Goal: Task Accomplishment & Management: Manage account settings

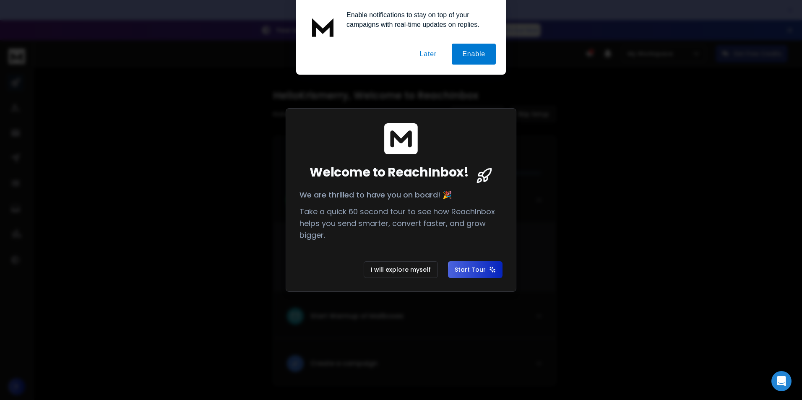
drag, startPoint x: 394, startPoint y: 275, endPoint x: 624, endPoint y: 274, distance: 230.0
click at [398, 274] on button "I will explore myself" at bounding box center [401, 269] width 74 height 17
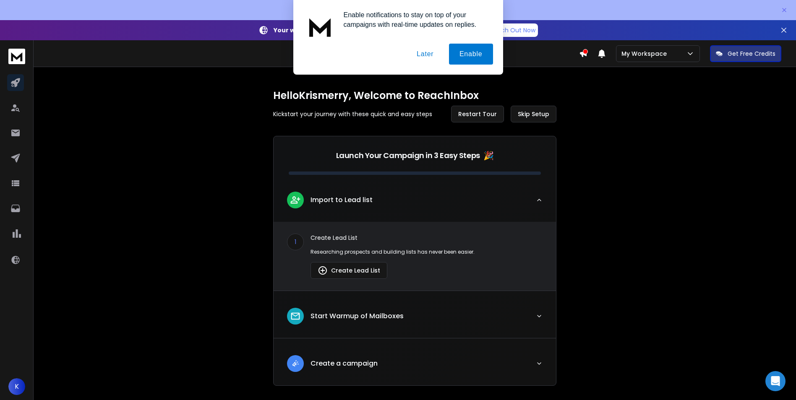
click at [676, 120] on div "Hello [PERSON_NAME] , Welcome to ReachInbox Kickstart your journey with these q…" at bounding box center [415, 238] width 736 height 324
click at [664, 50] on div "Enable notifications to stay on top of your campaigns with real-time updates on…" at bounding box center [398, 37] width 796 height 75
drag, startPoint x: 428, startPoint y: 52, endPoint x: 687, endPoint y: 129, distance: 270.6
click at [428, 52] on button "Later" at bounding box center [425, 54] width 38 height 21
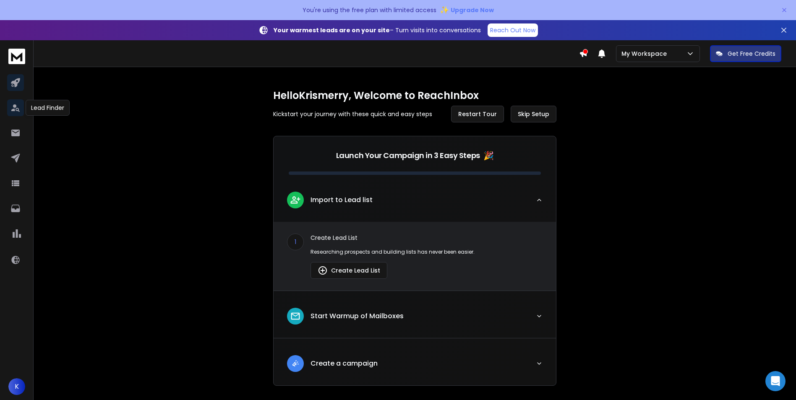
click at [16, 107] on circle at bounding box center [14, 105] width 3 height 3
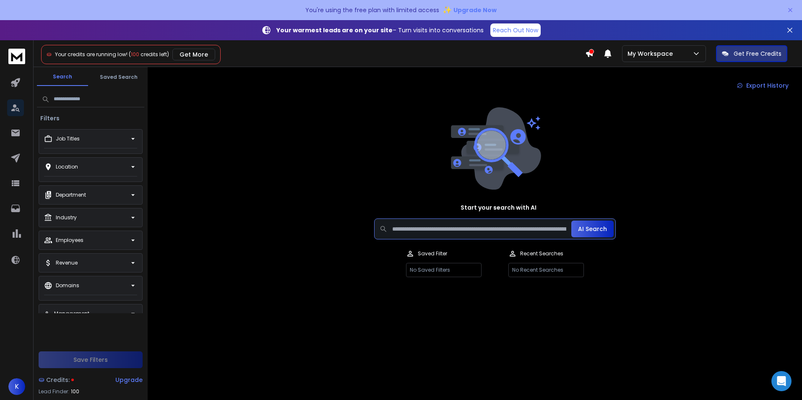
click at [455, 227] on textarea at bounding box center [479, 229] width 174 height 17
click at [467, 235] on textarea at bounding box center [479, 229] width 174 height 17
type textarea "**********"
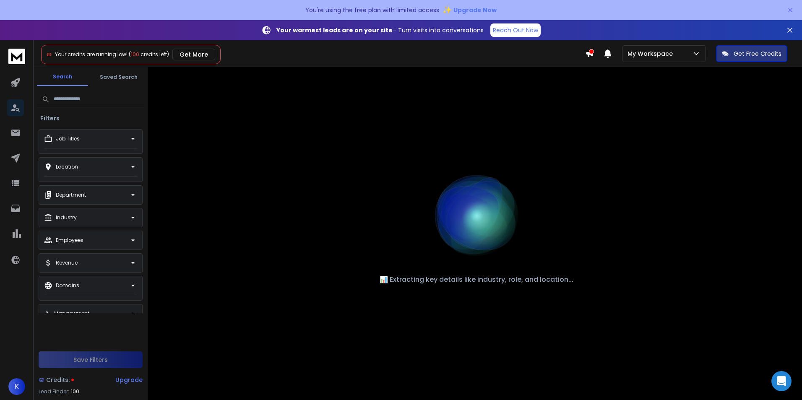
type input "**********"
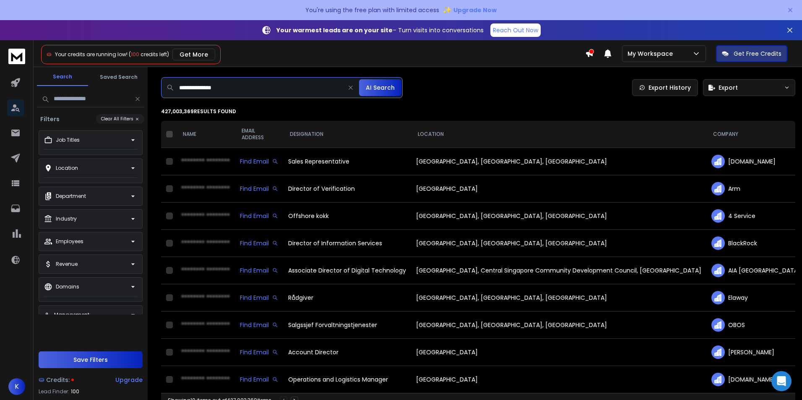
click at [613, 89] on div "**********" at bounding box center [478, 87] width 635 height 21
click at [789, 27] on icon at bounding box center [790, 30] width 8 height 8
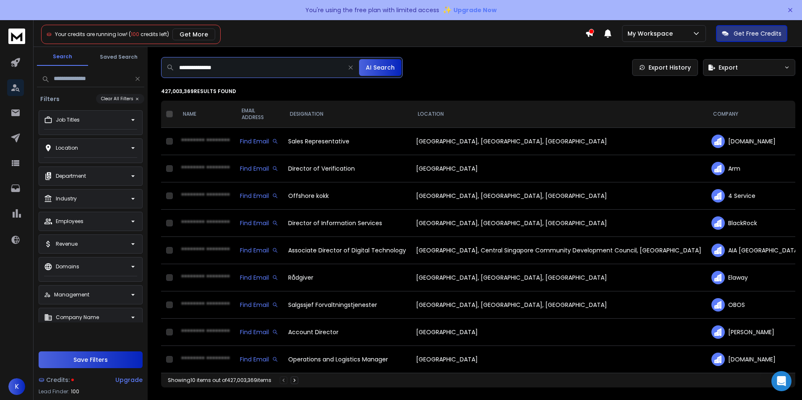
click at [792, 10] on icon "Close notification" at bounding box center [790, 10] width 7 height 7
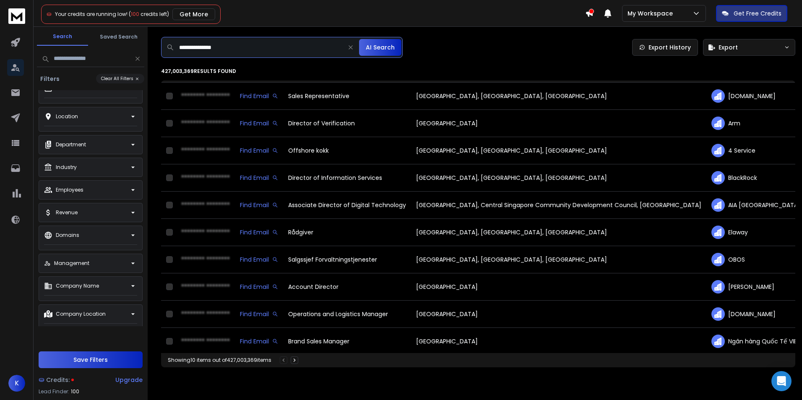
scroll to position [14, 0]
click at [11, 378] on span "K" at bounding box center [16, 383] width 17 height 17
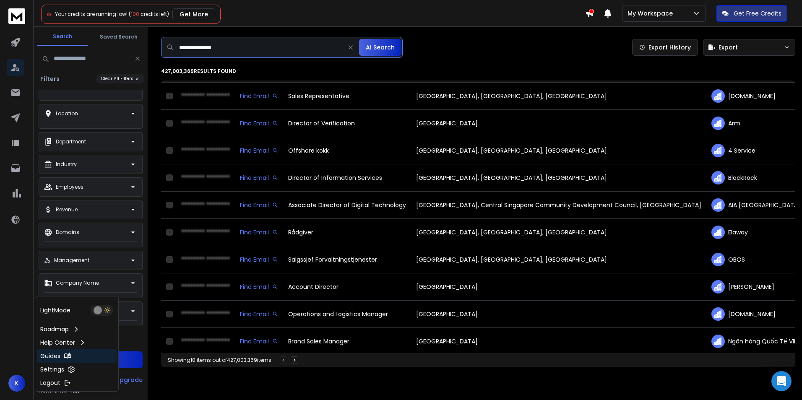
click at [439, 376] on div "NAME EMAIL ADDRESS DESIGNATION LOCATION COMPANY EMPLOYEES COMPANY LOCATION INDU…" at bounding box center [478, 235] width 635 height 309
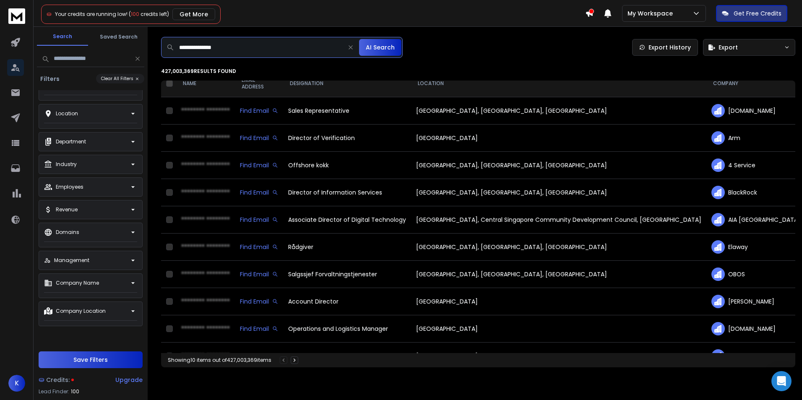
scroll to position [0, 0]
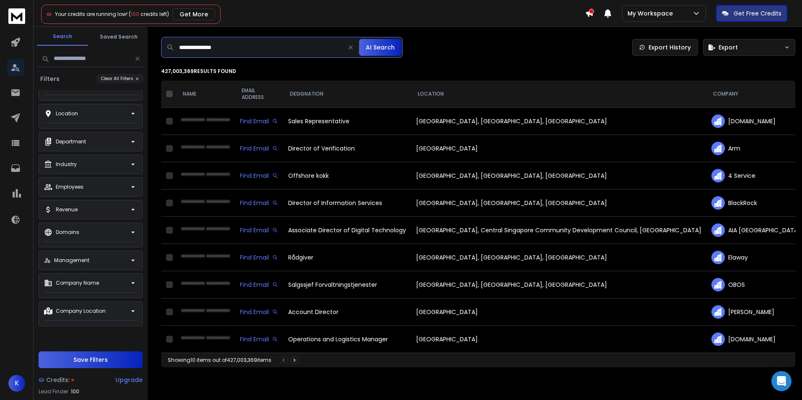
click at [78, 284] on p "Company Name" at bounding box center [77, 283] width 43 height 7
click at [76, 298] on input at bounding box center [90, 295] width 93 height 17
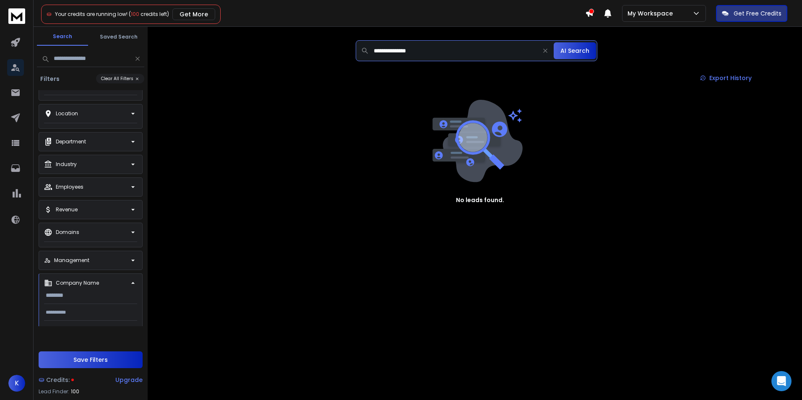
type input "********"
click at [589, 52] on button "AI Search" at bounding box center [575, 50] width 42 height 17
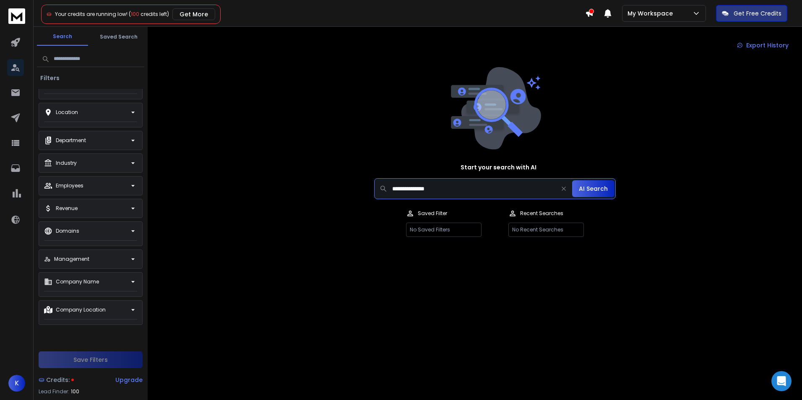
type input "**********"
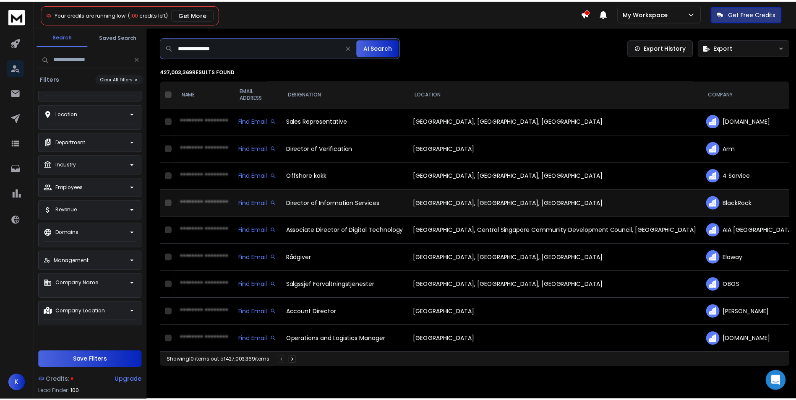
scroll to position [31, 0]
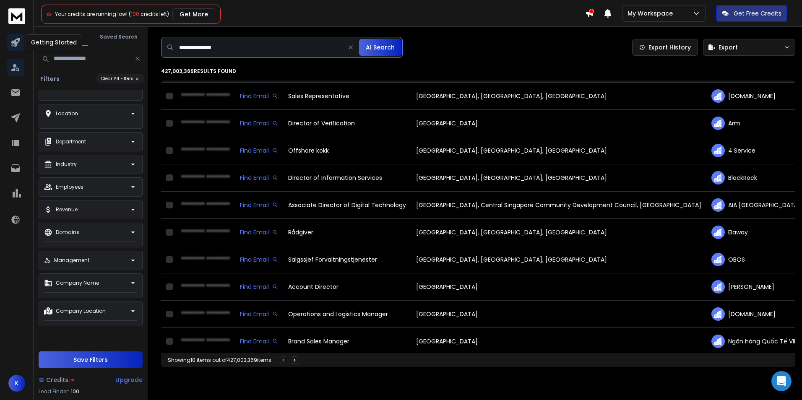
click at [14, 41] on icon at bounding box center [15, 42] width 9 height 9
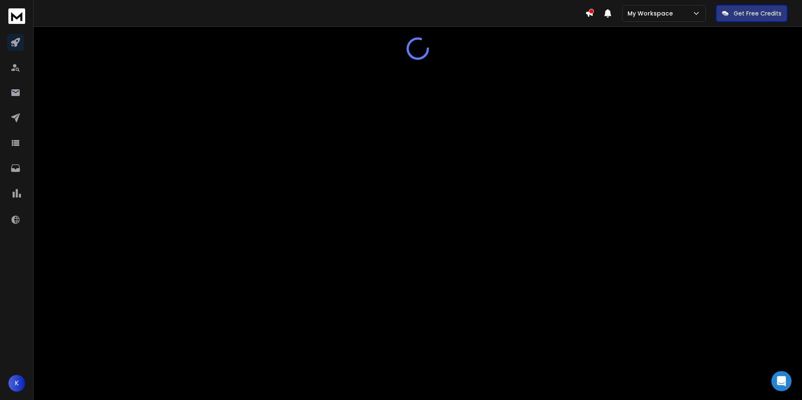
click at [15, 19] on img at bounding box center [16, 16] width 17 height 16
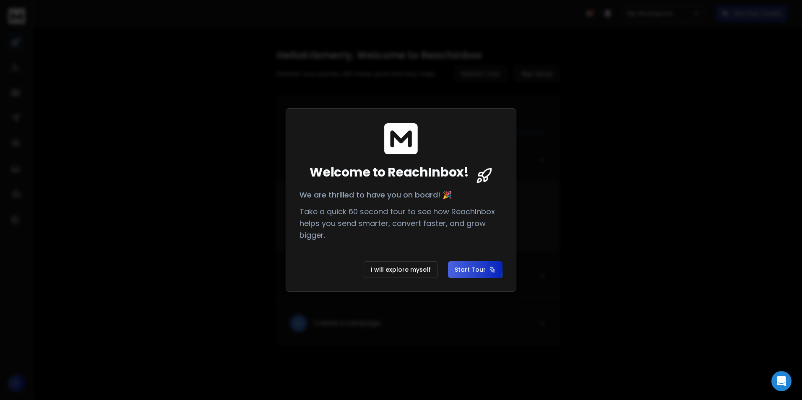
click at [472, 269] on span "Start Tour" at bounding box center [475, 270] width 41 height 8
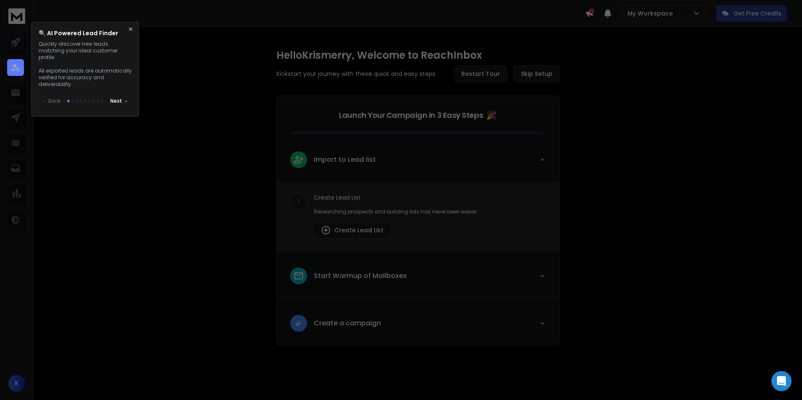
click at [145, 145] on div "Hello [PERSON_NAME] , Welcome to ReachInbox Kickstart your journey with these q…" at bounding box center [418, 197] width 742 height 324
click at [114, 100] on button "Next →" at bounding box center [119, 101] width 25 height 17
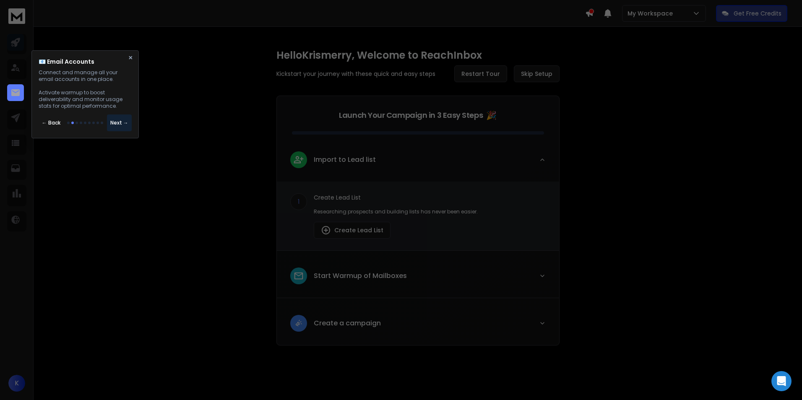
click at [119, 117] on button "Next →" at bounding box center [119, 123] width 25 height 17
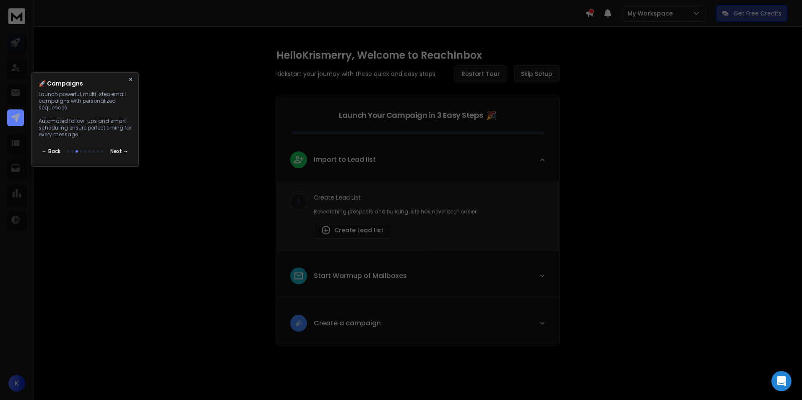
click at [112, 141] on div "🚀 Campaigns × Launch powerful, multi-step email campaigns with personalized seq…" at bounding box center [84, 119] width 107 height 95
click at [112, 152] on button "Next →" at bounding box center [119, 151] width 25 height 17
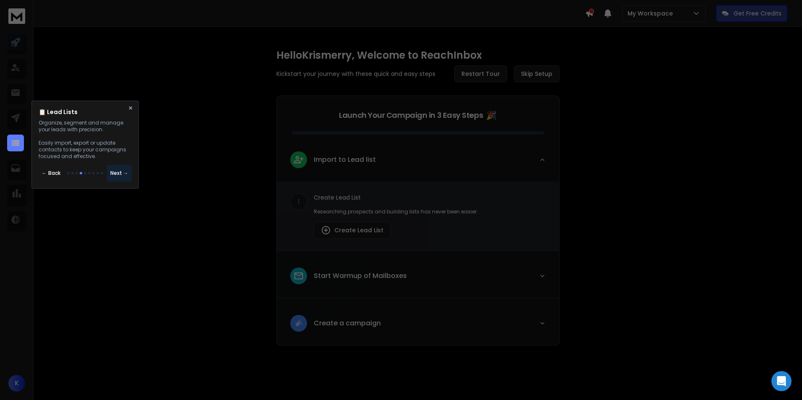
click at [109, 170] on button "Next →" at bounding box center [119, 173] width 25 height 17
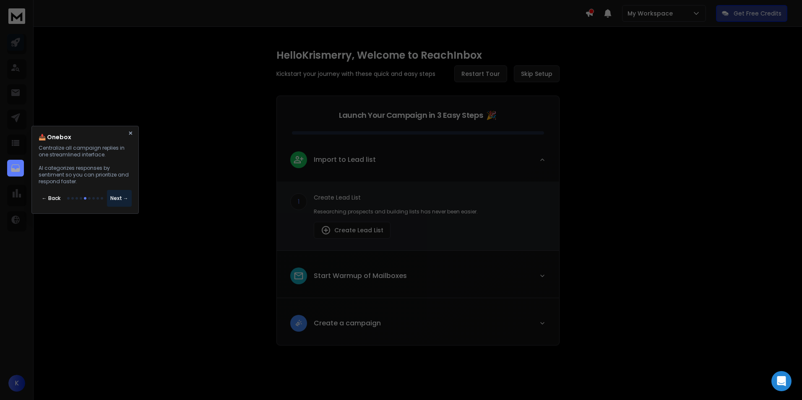
click at [120, 196] on button "Next →" at bounding box center [119, 198] width 25 height 17
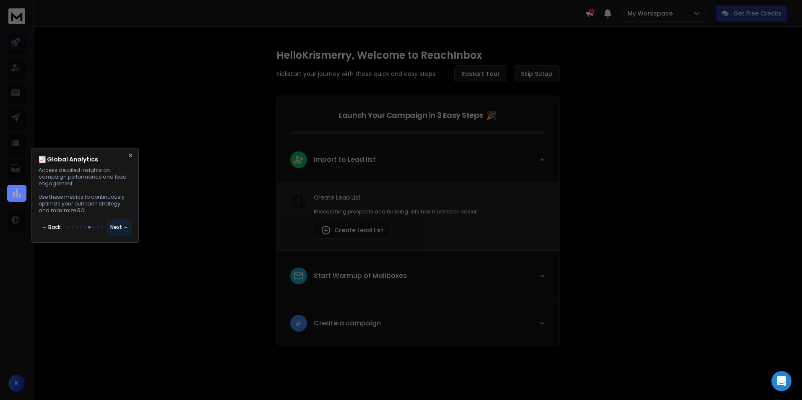
click at [116, 221] on button "Next →" at bounding box center [119, 227] width 25 height 17
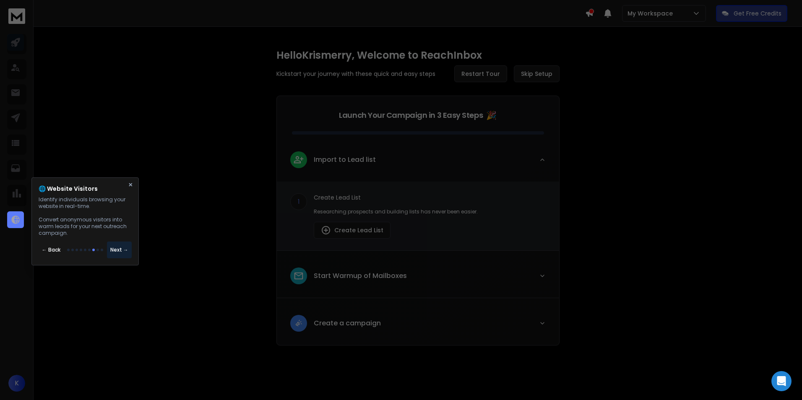
click at [118, 253] on button "Next →" at bounding box center [119, 250] width 25 height 17
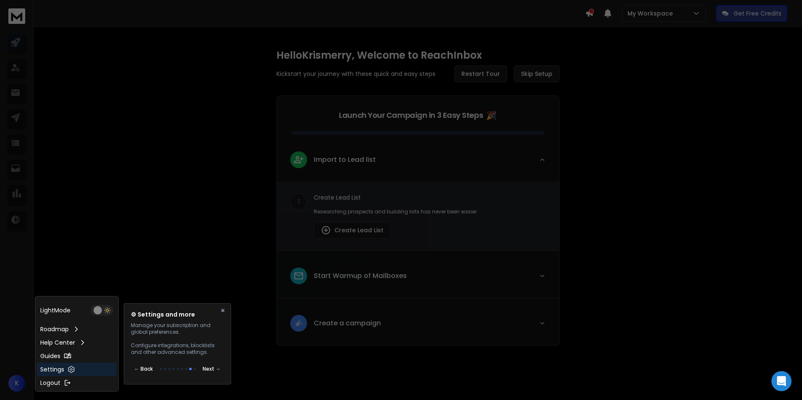
click at [146, 256] on div "Hello [PERSON_NAME] , Welcome to ReachInbox Kickstart your journey with these q…" at bounding box center [418, 197] width 742 height 324
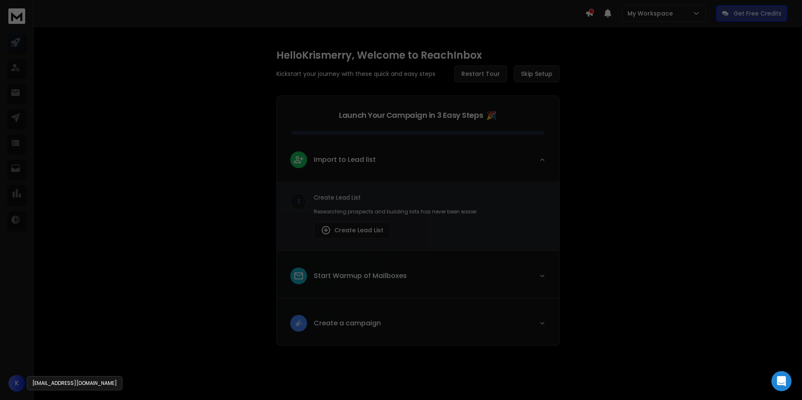
click at [21, 387] on span "K" at bounding box center [16, 383] width 17 height 17
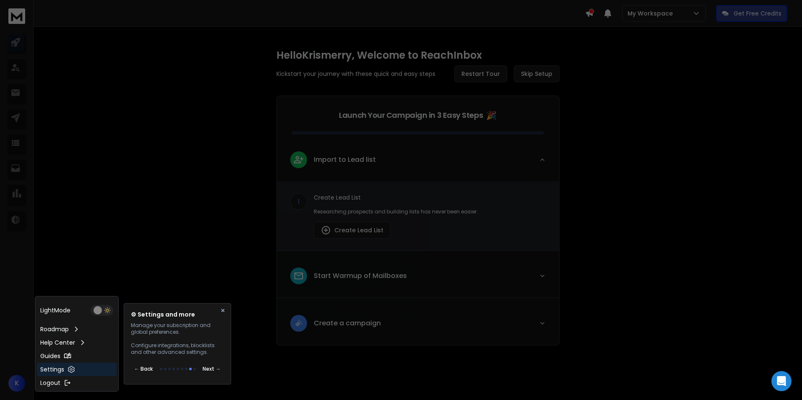
drag, startPoint x: 72, startPoint y: 366, endPoint x: 78, endPoint y: 368, distance: 6.5
click at [72, 366] on icon at bounding box center [72, 370] width 8 height 8
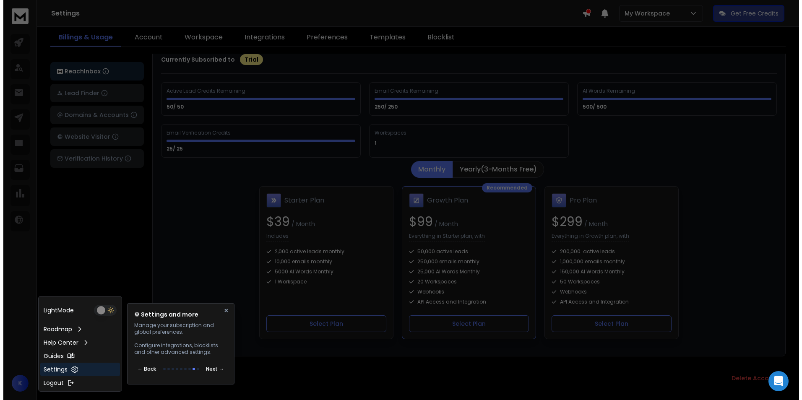
scroll to position [8, 0]
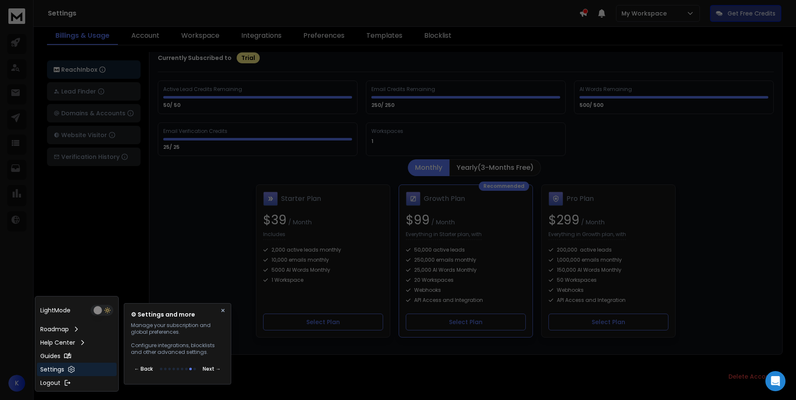
click at [93, 229] on div "ReachInbox Lead Finder Domains & Accounts Website Visitor Verification History …" at bounding box center [415, 218] width 736 height 333
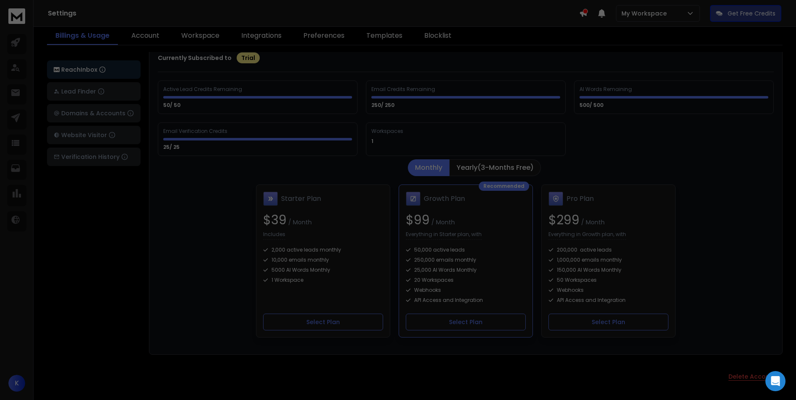
click at [745, 376] on button "Delete Account" at bounding box center [752, 376] width 61 height 17
